Goal: Task Accomplishment & Management: Manage account settings

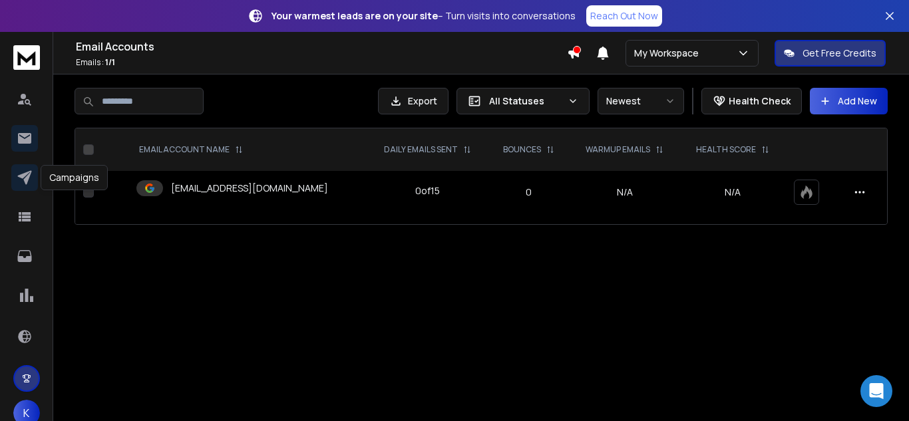
click at [31, 179] on icon at bounding box center [25, 178] width 16 height 16
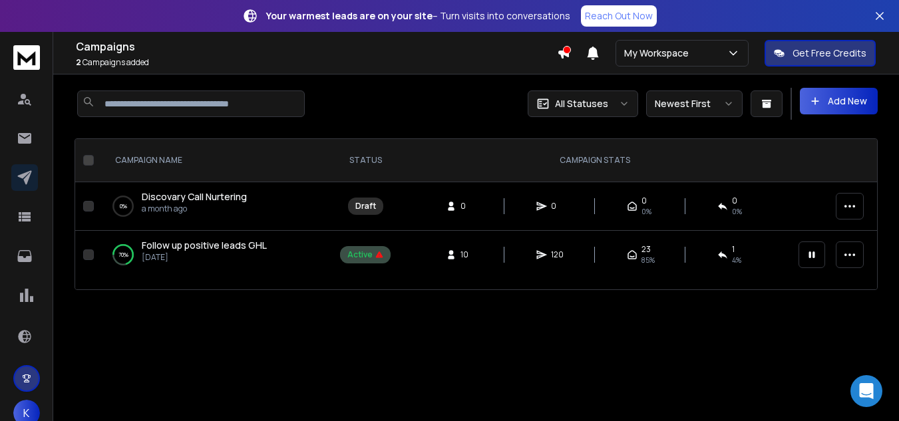
click at [188, 240] on span "Follow up positive leads GHL" at bounding box center [204, 245] width 125 height 13
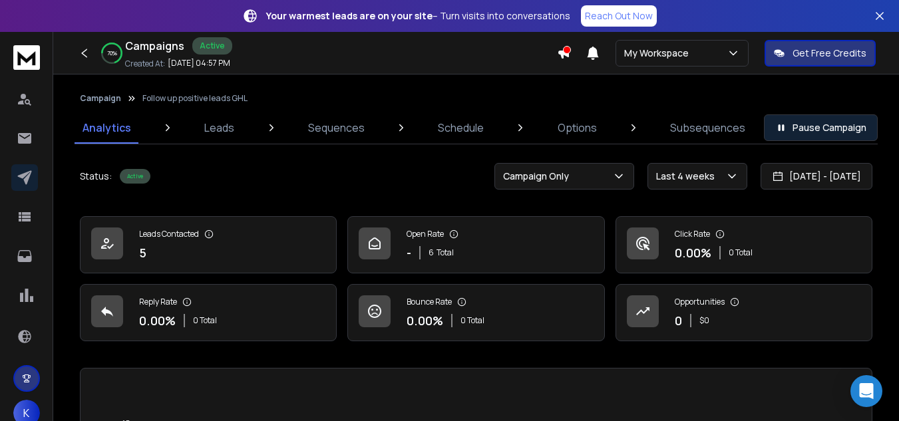
click at [818, 123] on button "Pause Campaign" at bounding box center [821, 127] width 114 height 27
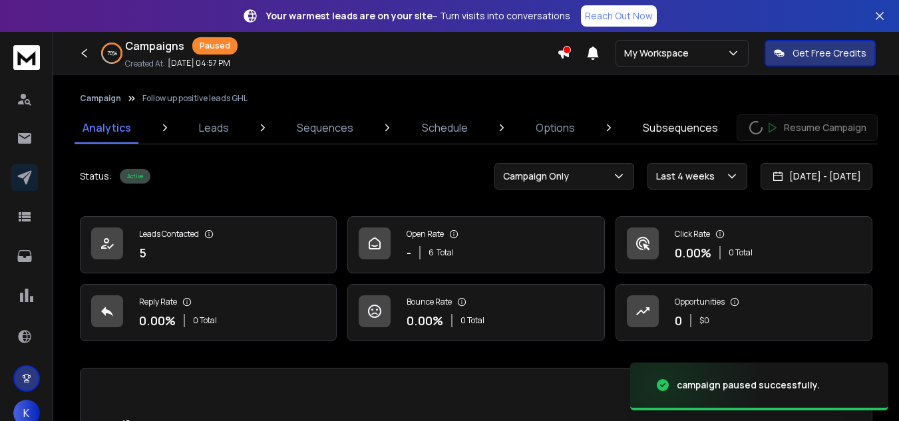
click at [670, 128] on p "Subsequences" at bounding box center [679, 128] width 75 height 16
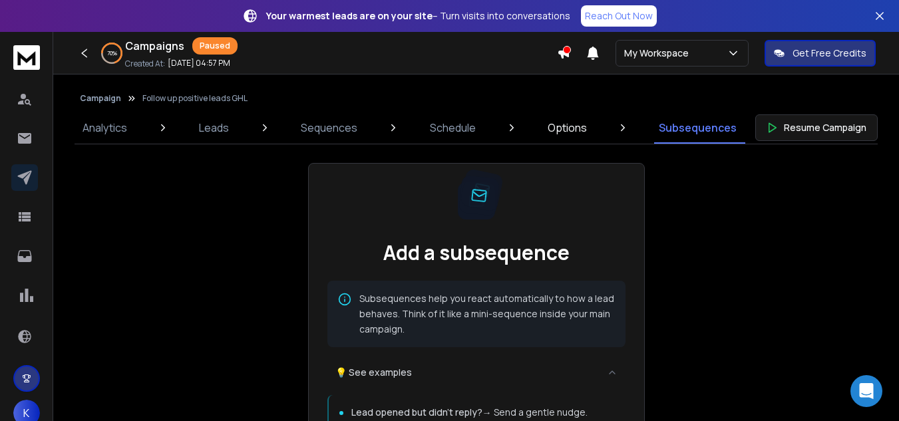
click at [548, 131] on link "Options" at bounding box center [566, 128] width 55 height 32
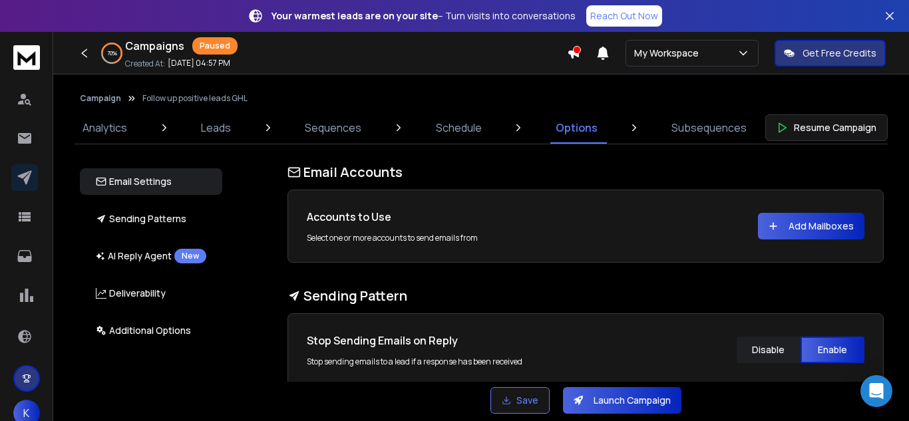
click at [819, 227] on button "Add Mailboxes" at bounding box center [811, 226] width 106 height 27
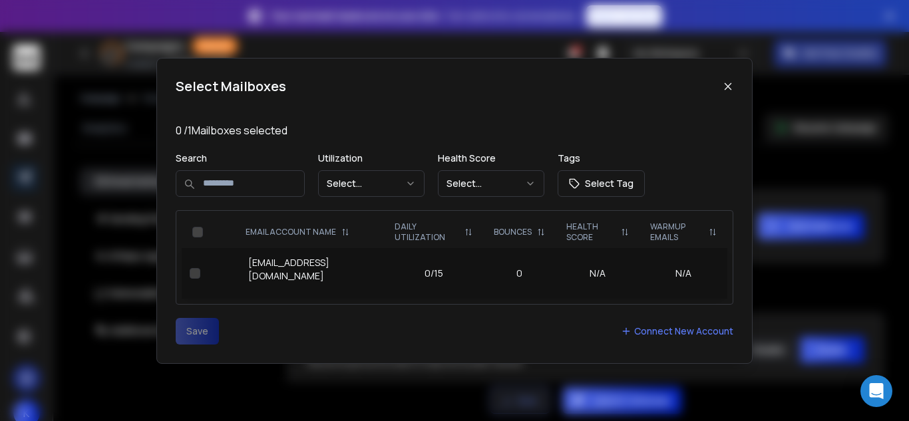
click at [195, 276] on button "button" at bounding box center [195, 273] width 11 height 11
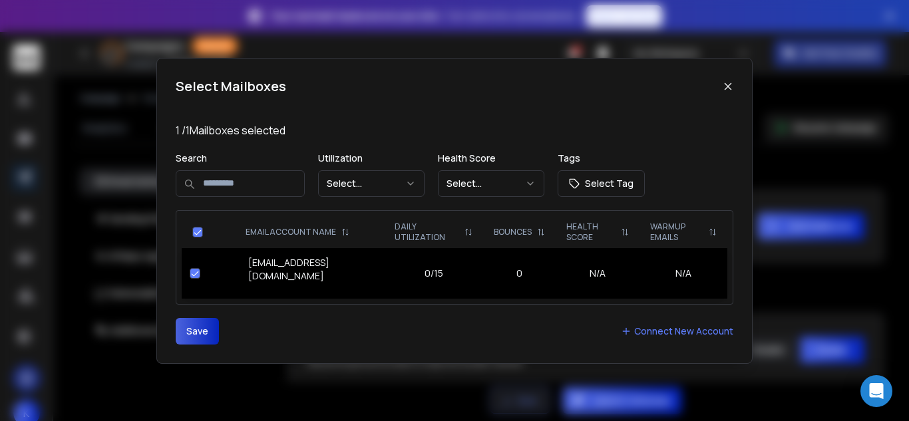
click at [204, 323] on button "Save" at bounding box center [197, 331] width 43 height 27
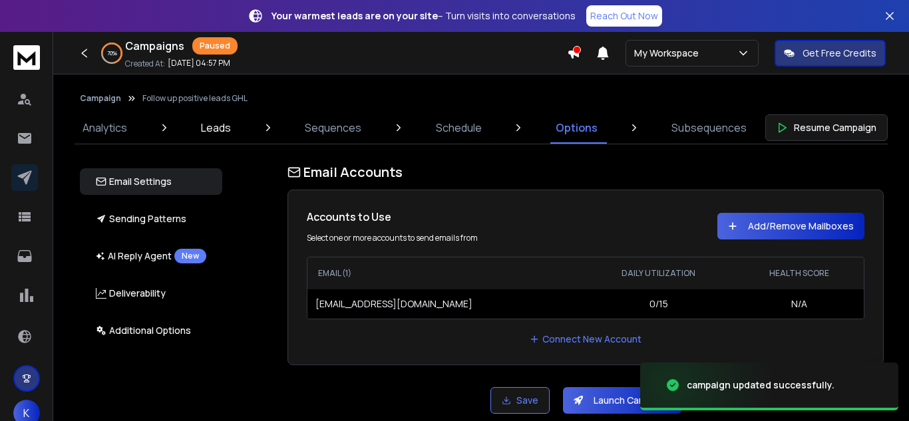
click at [227, 132] on p "Leads" at bounding box center [216, 128] width 30 height 16
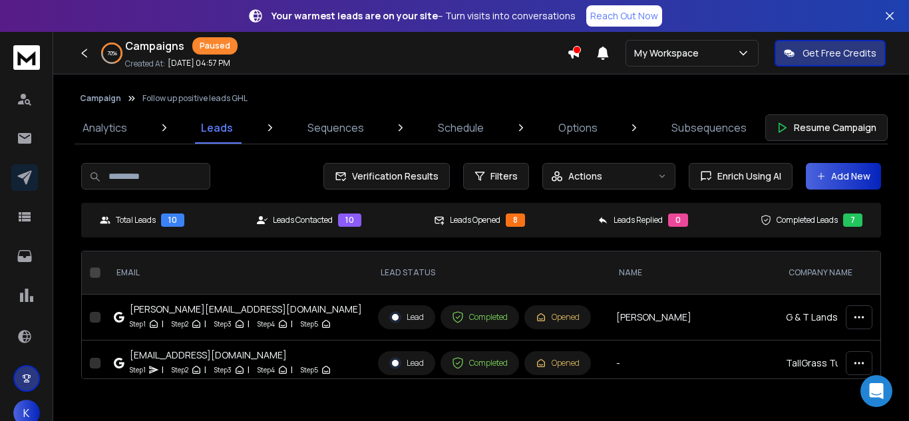
click at [96, 319] on button "button" at bounding box center [95, 317] width 11 height 11
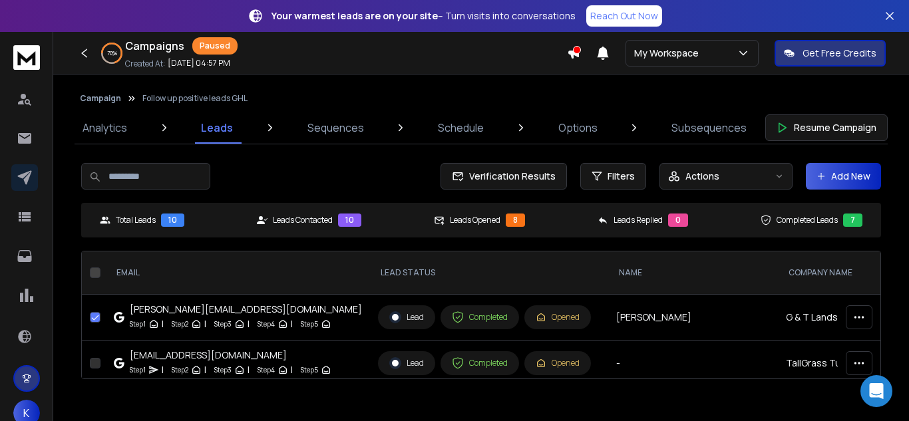
click at [100, 359] on button "button" at bounding box center [95, 363] width 11 height 11
click at [760, 172] on div "Actions" at bounding box center [718, 176] width 101 height 13
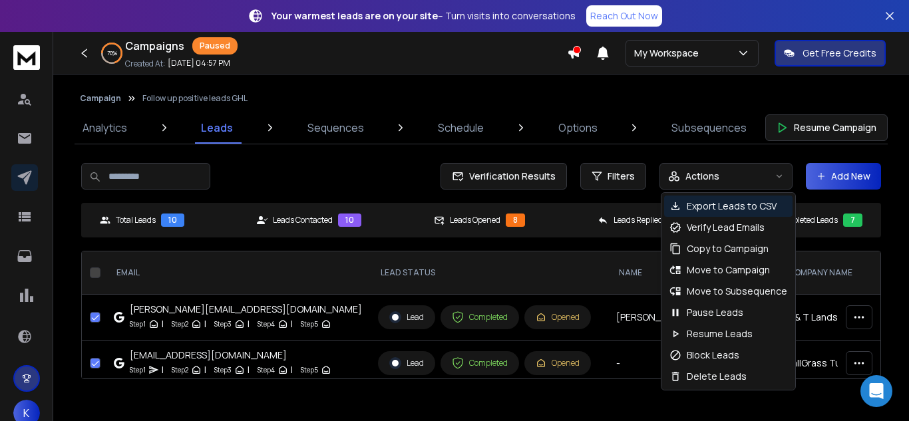
click at [92, 317] on button "button" at bounding box center [95, 317] width 11 height 11
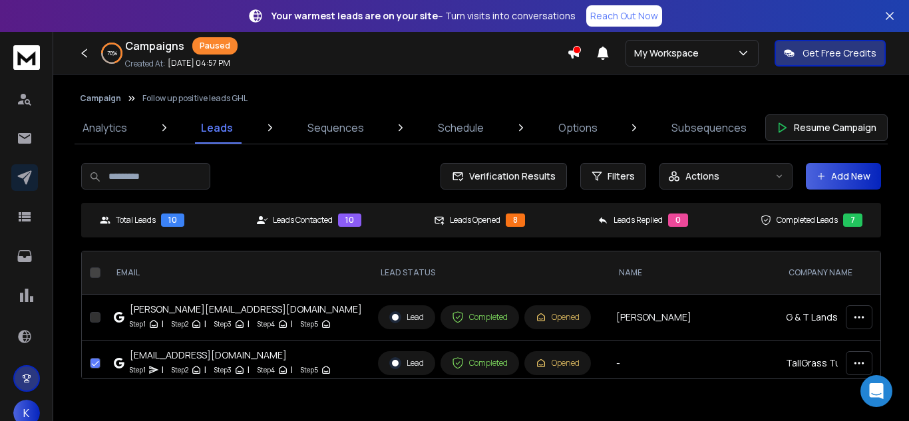
click at [94, 362] on button "button" at bounding box center [95, 363] width 11 height 11
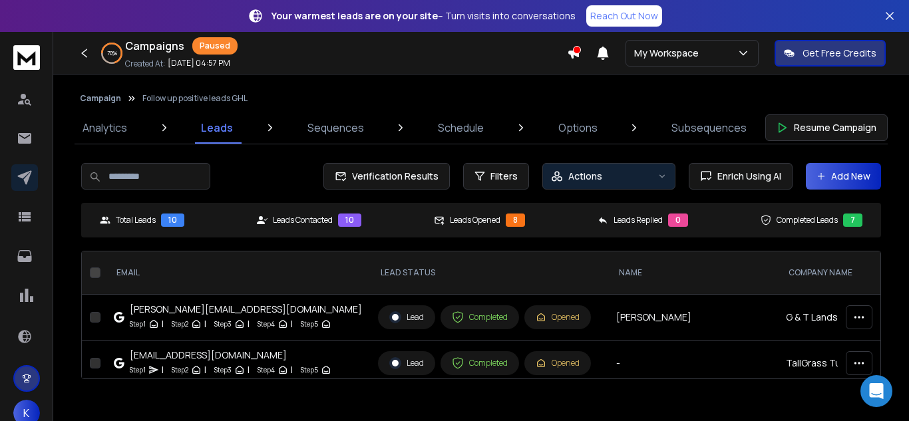
click at [656, 178] on button "Actions" at bounding box center [608, 176] width 133 height 27
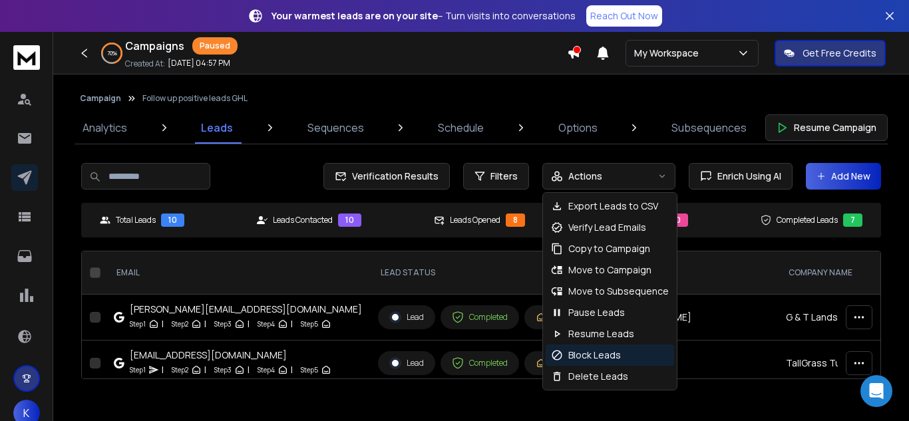
click at [84, 319] on td at bounding box center [94, 318] width 24 height 46
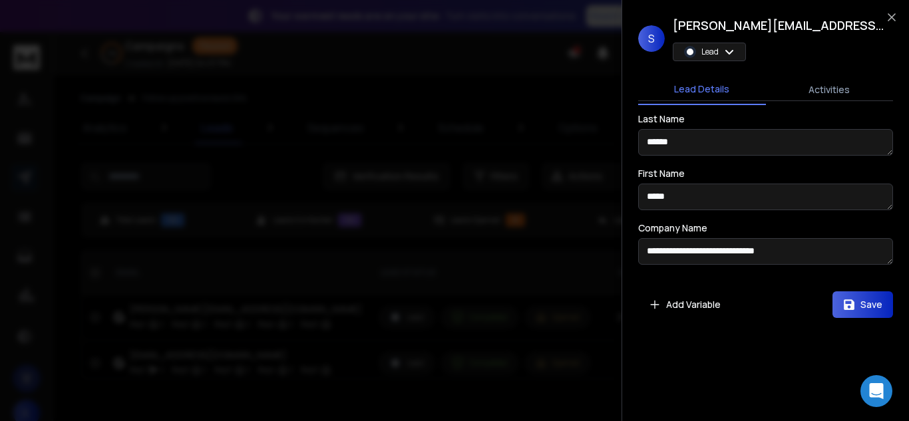
click at [179, 271] on div at bounding box center [454, 210] width 909 height 421
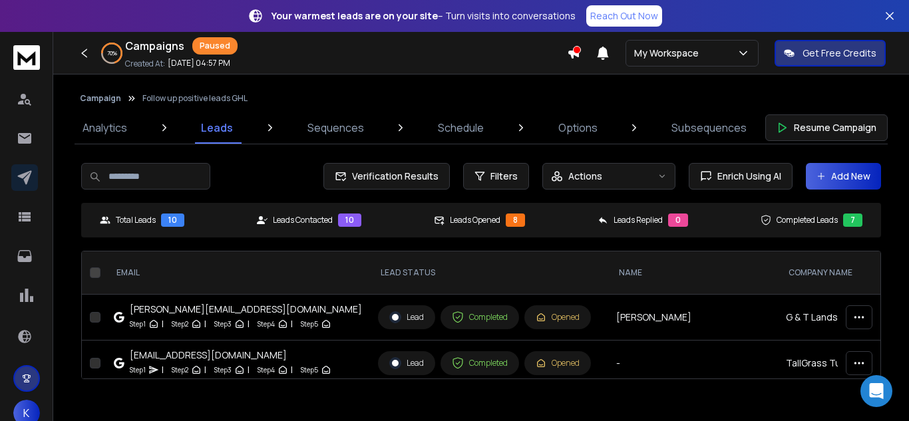
click at [93, 319] on button "button" at bounding box center [95, 317] width 11 height 11
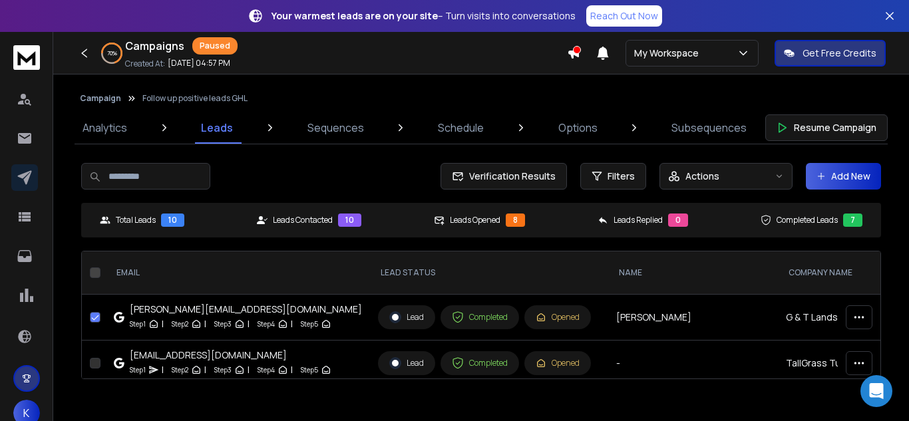
click at [96, 362] on button "button" at bounding box center [95, 363] width 11 height 11
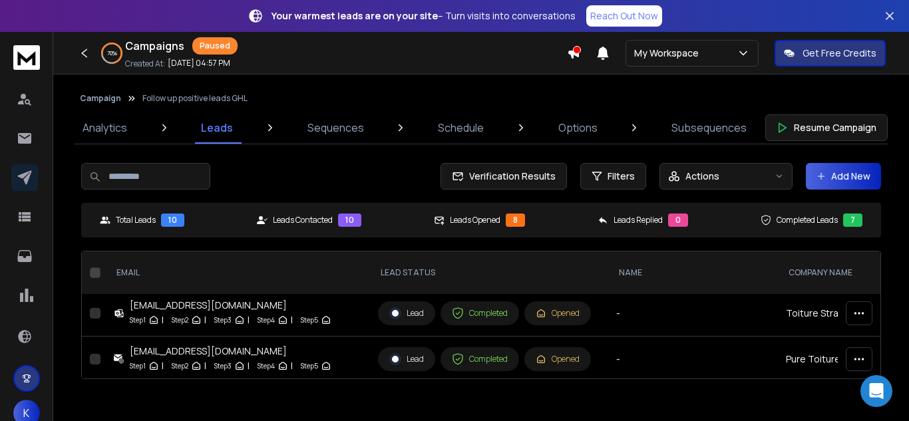
scroll to position [98, 0]
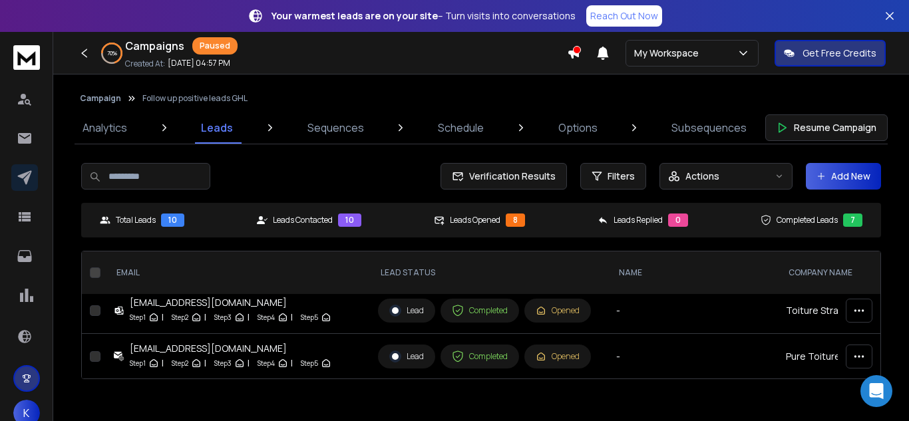
click at [92, 309] on button "button" at bounding box center [95, 310] width 11 height 11
click at [96, 356] on button "button" at bounding box center [95, 356] width 11 height 11
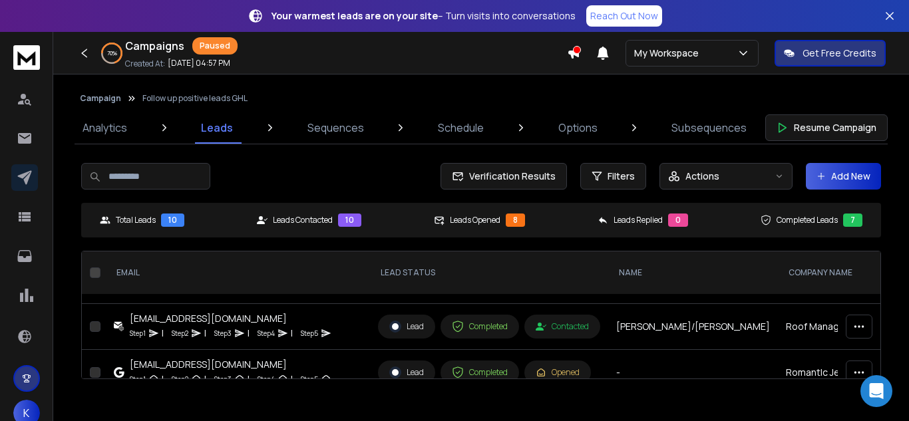
scroll to position [178, 0]
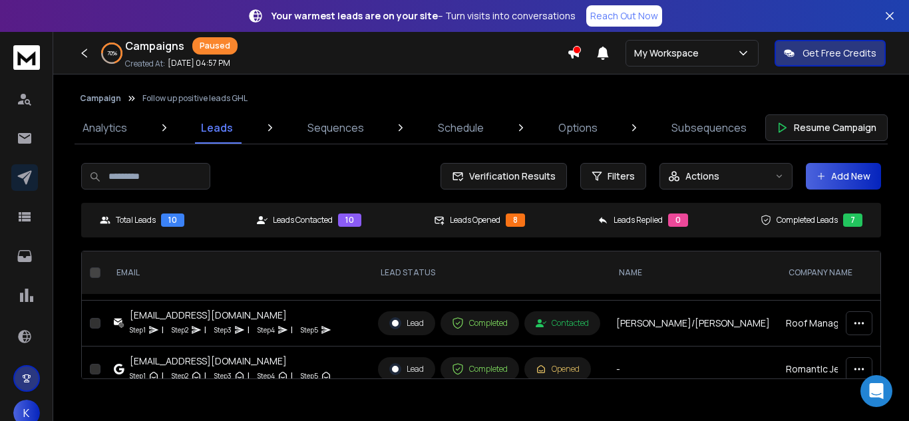
click at [96, 325] on button "button" at bounding box center [95, 323] width 11 height 11
click at [96, 370] on button "button" at bounding box center [95, 369] width 11 height 11
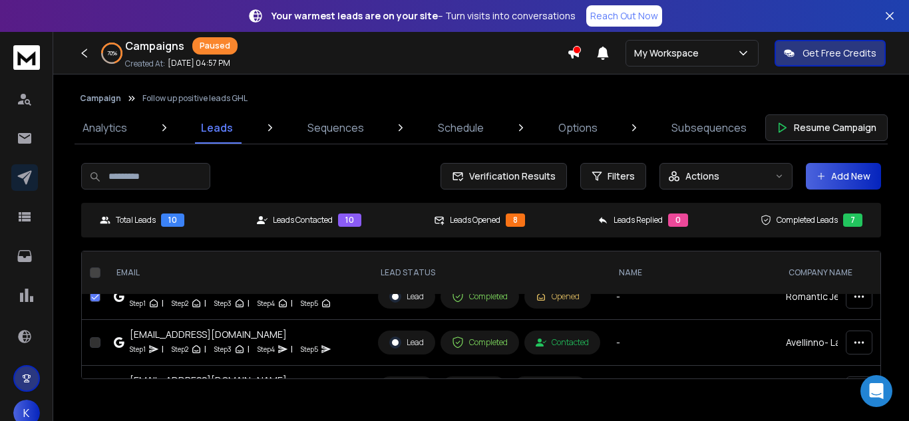
scroll to position [243, 0]
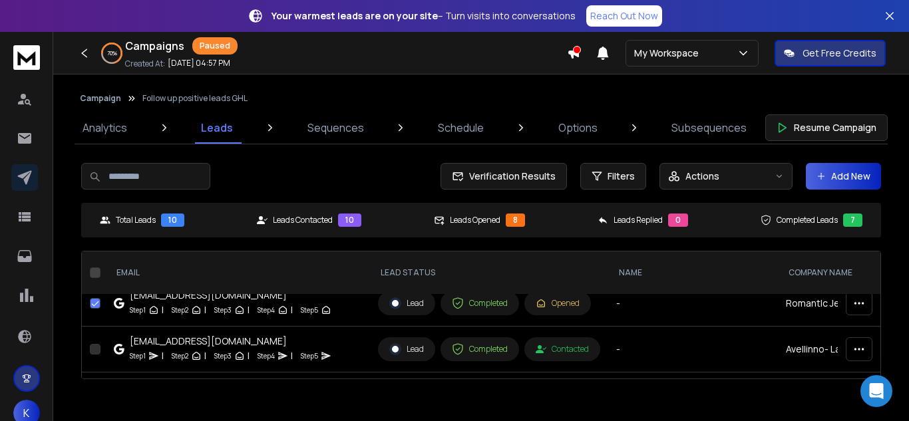
click at [96, 347] on button "button" at bounding box center [95, 349] width 11 height 11
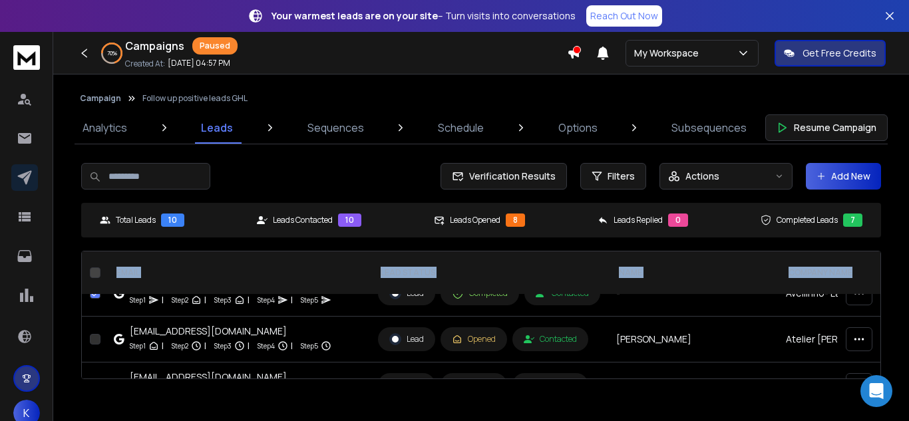
scroll to position [293, 0]
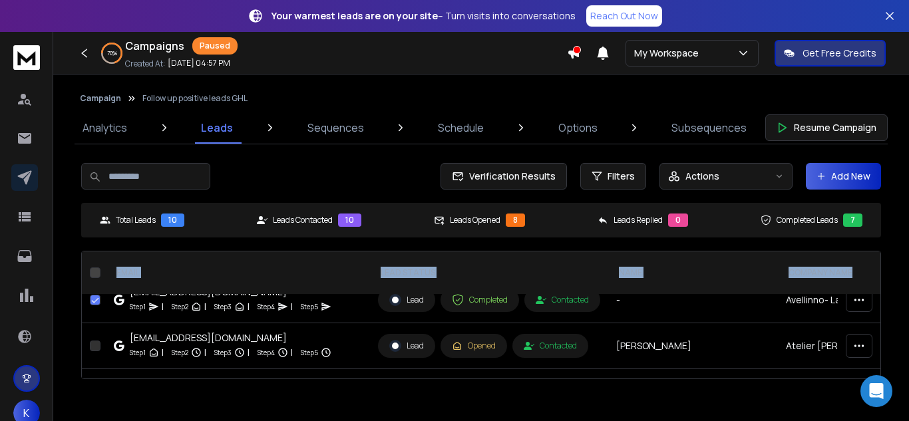
drag, startPoint x: 870, startPoint y: 323, endPoint x: 872, endPoint y: 333, distance: 10.2
click at [872, 333] on div "EMAIL LEAD STATUS NAME Company Name [PERSON_NAME][EMAIL_ADDRESS][DOMAIN_NAME] S…" at bounding box center [480, 315] width 799 height 128
click at [896, 299] on div "Campaign Follow up positive leads GHL Analytics Leads Sequences Schedule Option…" at bounding box center [480, 229] width 855 height 310
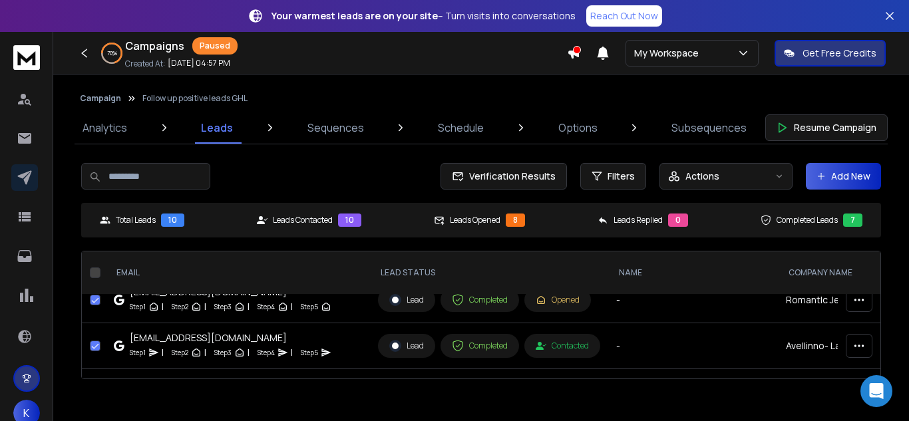
scroll to position [178, 0]
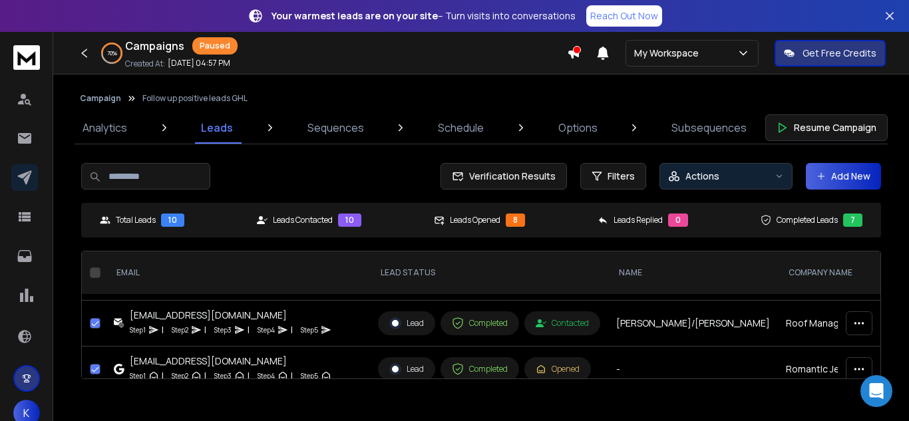
click at [762, 179] on div "Actions" at bounding box center [718, 176] width 101 height 13
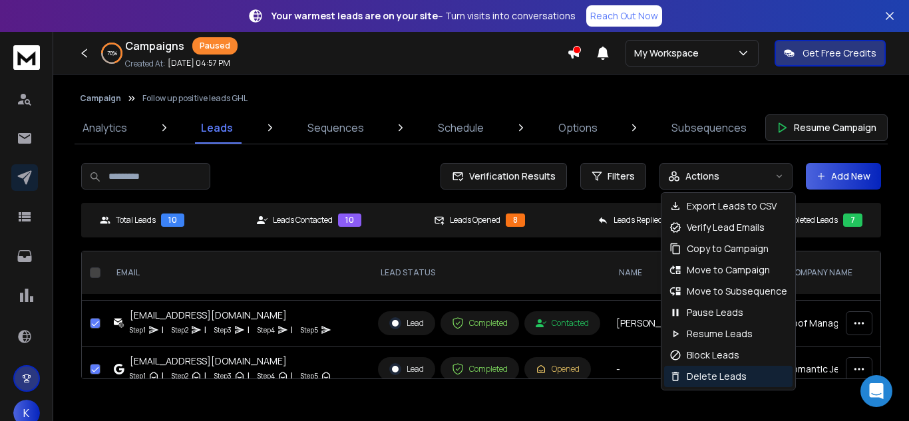
click at [718, 375] on p "Delete Leads" at bounding box center [716, 376] width 60 height 13
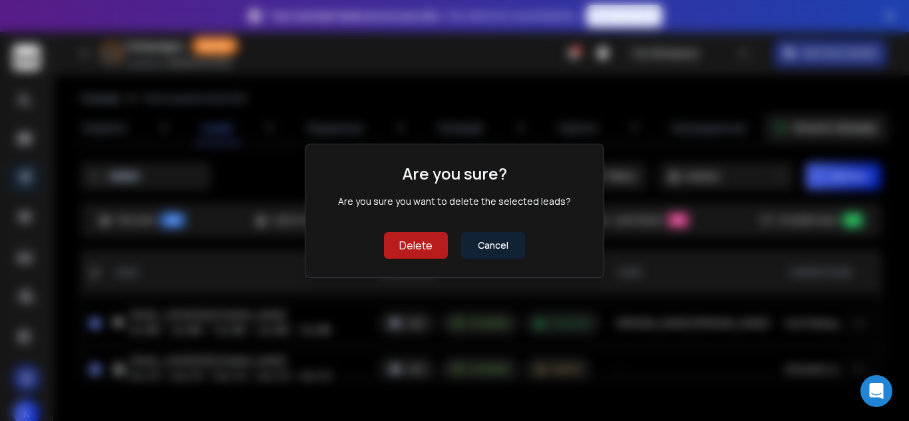
click at [413, 243] on button "Delete" at bounding box center [416, 245] width 64 height 27
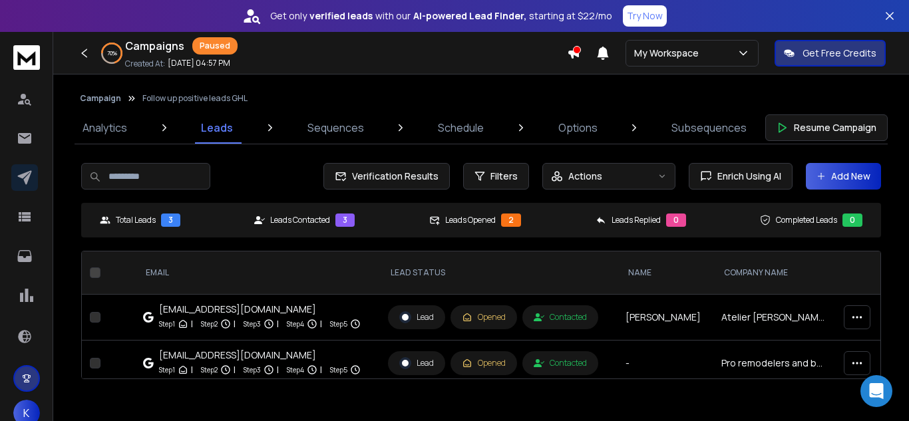
click at [880, 301] on div "EMAIL LEAD STATUS NAME Company Name nick@lcjewellery.com Step 1 | Step 2 | Step…" at bounding box center [480, 315] width 799 height 128
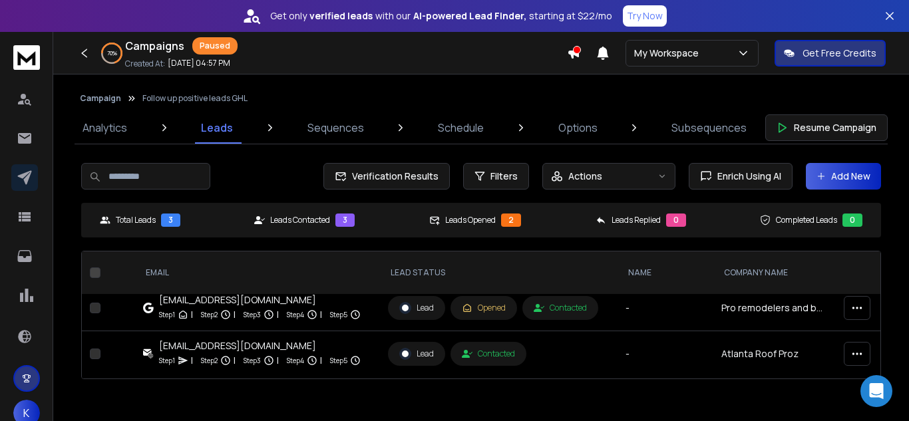
scroll to position [64, 0]
